Goal: Navigation & Orientation: Find specific page/section

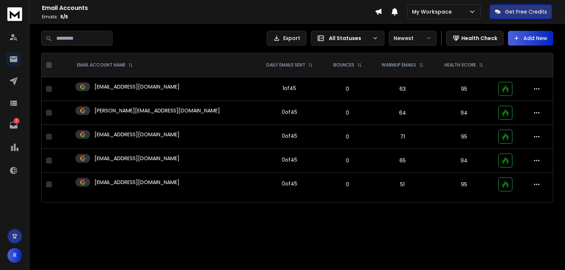
click at [15, 124] on icon at bounding box center [13, 125] width 9 height 9
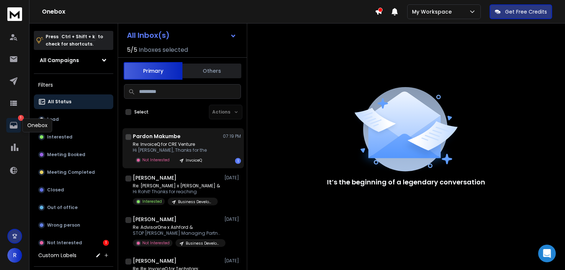
click at [201, 142] on p "Re: InvoiceQ for CRE Venture" at bounding box center [170, 145] width 74 height 6
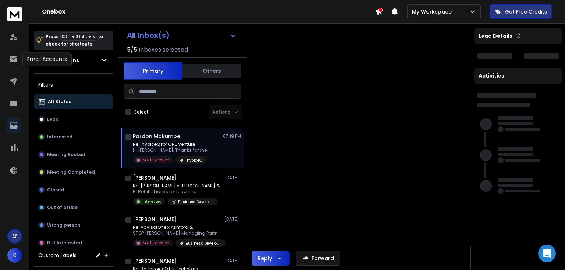
drag, startPoint x: 15, startPoint y: 60, endPoint x: 217, endPoint y: 10, distance: 208.3
click at [15, 60] on icon at bounding box center [13, 59] width 7 height 6
